Goal: Communication & Community: Answer question/provide support

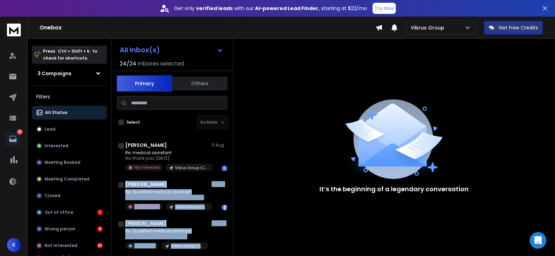
drag, startPoint x: 233, startPoint y: 166, endPoint x: 313, endPoint y: 116, distance: 94.4
click at [237, 224] on div "All Inbox(s) 24 / 24 Inboxes selected Primary Others Select Actions [PERSON_NAM…" at bounding box center [333, 167] width 444 height 256
click at [318, 89] on div "It’s the beginning of a legendary conversation" at bounding box center [394, 148] width 322 height 218
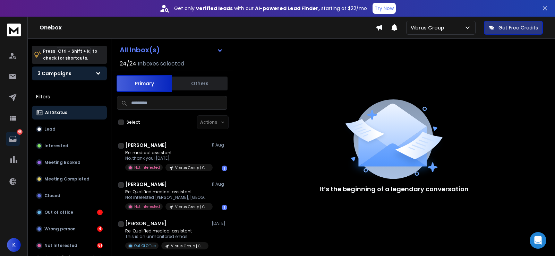
click at [96, 71] on icon at bounding box center [98, 73] width 6 height 6
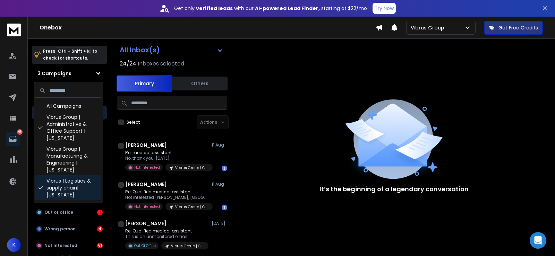
click at [59, 192] on div "Vibrus | Logistics & supply chain| [US_STATE]" at bounding box center [68, 187] width 66 height 25
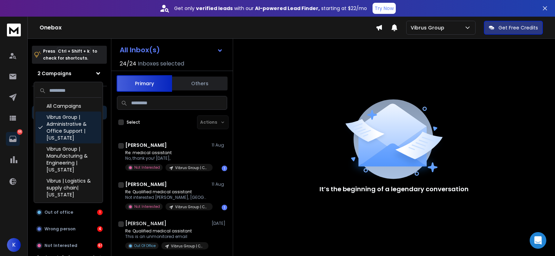
click at [65, 135] on div "Vibrus Group | Administrative & Office Support | [US_STATE]" at bounding box center [68, 128] width 66 height 32
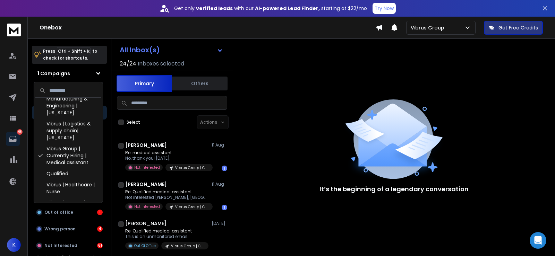
scroll to position [71, 0]
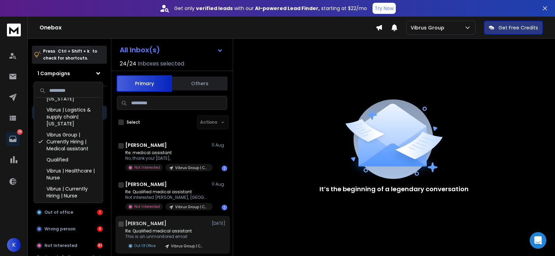
click at [153, 234] on p "Re: Qualified medical assistant" at bounding box center [166, 232] width 83 height 6
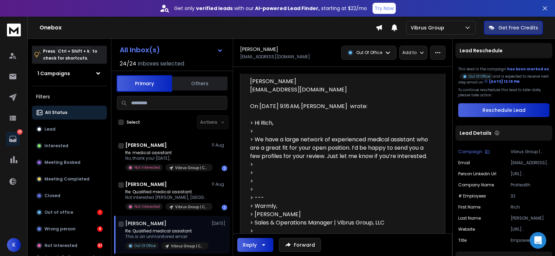
scroll to position [0, 0]
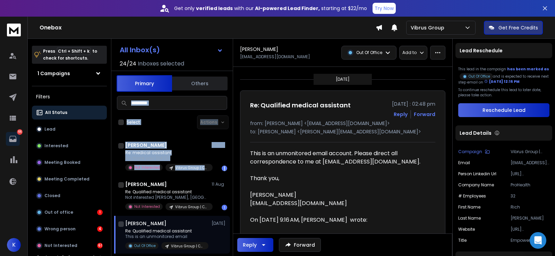
drag, startPoint x: 233, startPoint y: 150, endPoint x: 228, endPoint y: 98, distance: 52.3
click at [228, 98] on div "All Inbox(s) 24 / 24 Inboxes selected Primary Others Select Actions [PERSON_NAM…" at bounding box center [172, 167] width 122 height 256
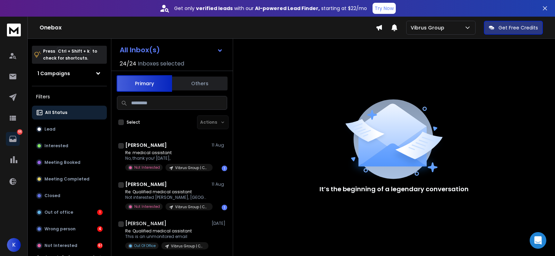
drag, startPoint x: 311, startPoint y: 99, endPoint x: 393, endPoint y: 28, distance: 107.7
click at [314, 96] on div "It’s the beginning of a legendary conversation" at bounding box center [394, 148] width 322 height 218
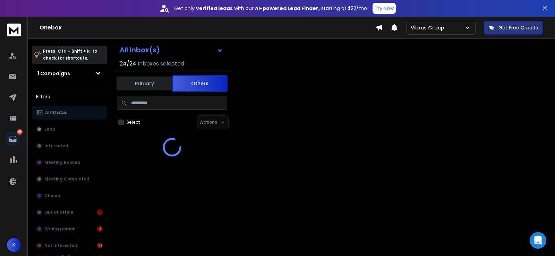
click at [210, 83] on button "Others" at bounding box center [199, 83] width 55 height 17
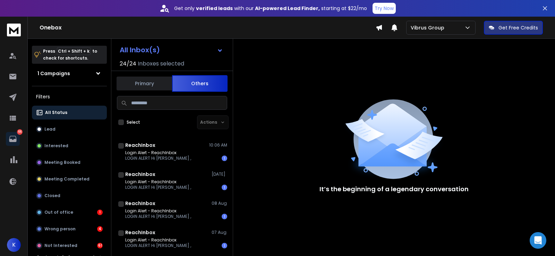
click at [134, 86] on button "Primary" at bounding box center [144, 83] width 55 height 15
